Goal: Task Accomplishment & Management: Use online tool/utility

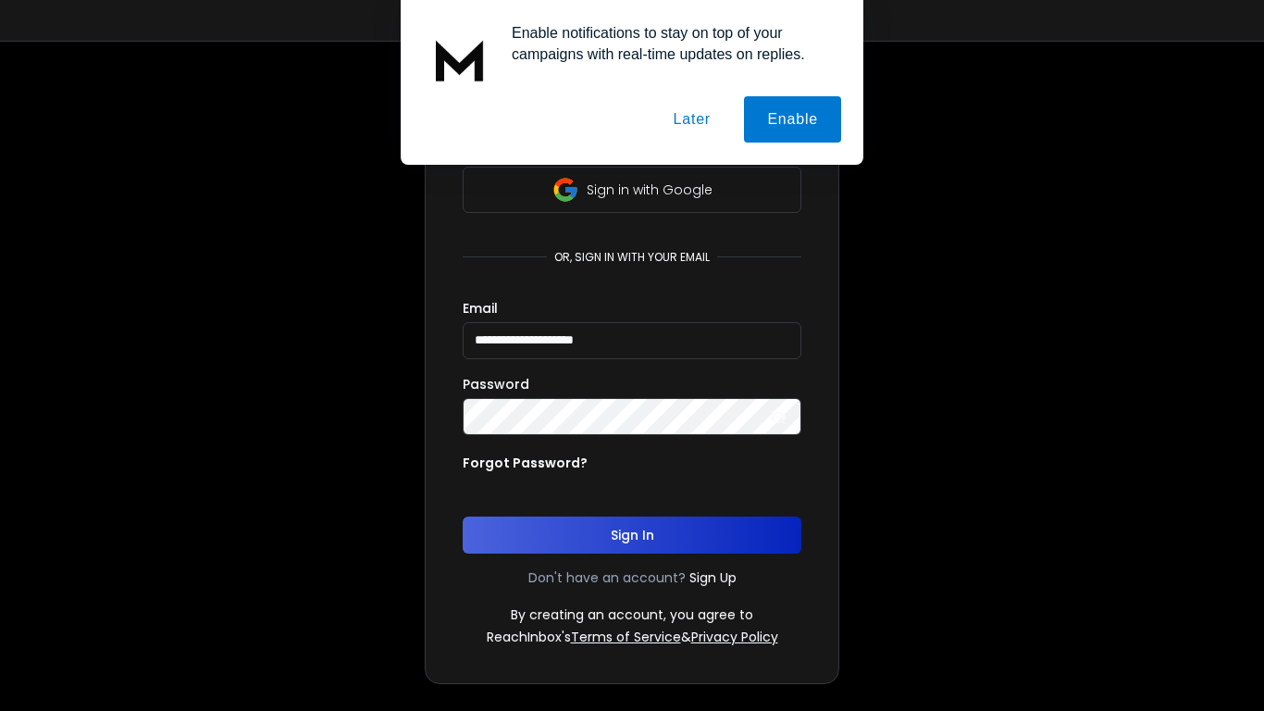
type input "**********"
click at [632, 534] on button "Sign In" at bounding box center [632, 534] width 339 height 37
